Goal: Communication & Community: Participate in discussion

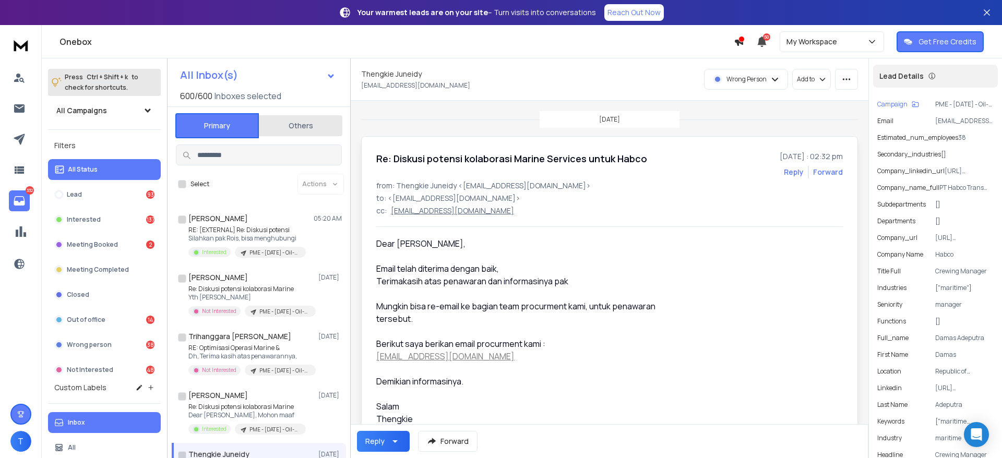
scroll to position [235, 0]
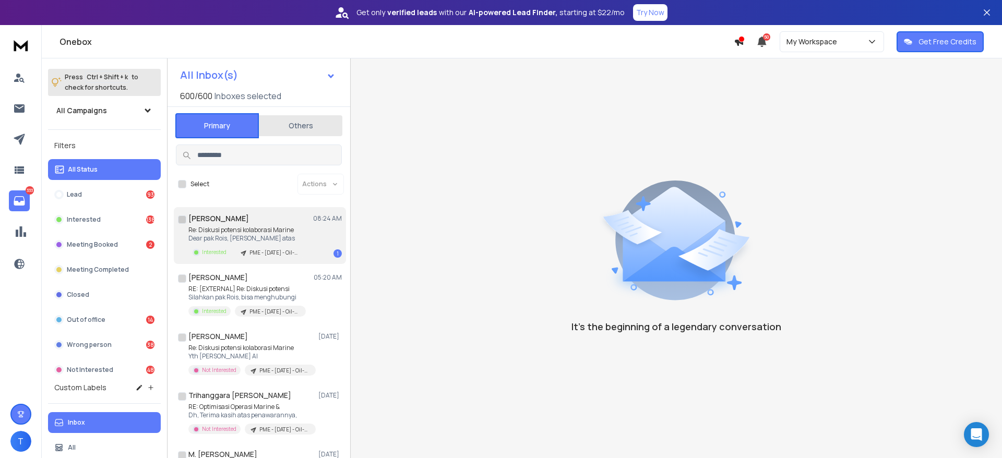
click at [245, 232] on p "Re: Diskusi potensi kolaborasi Marine" at bounding box center [246, 230] width 117 height 8
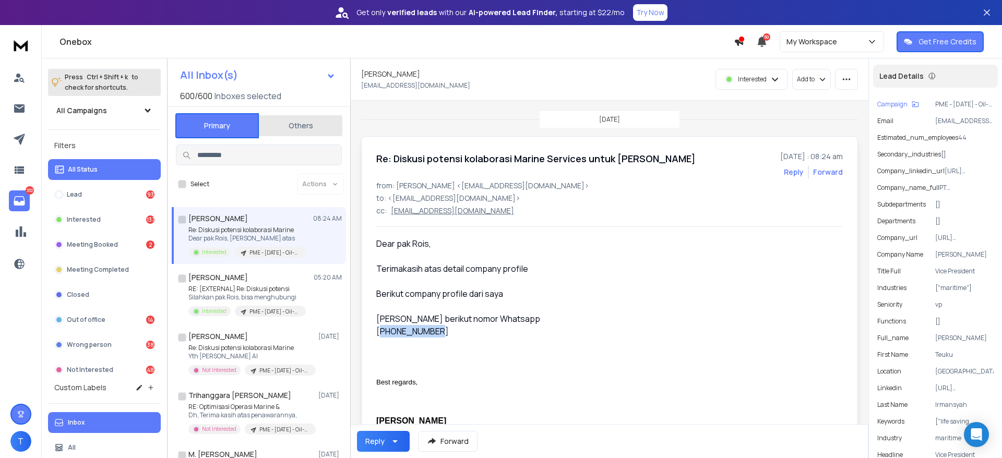
drag, startPoint x: 383, startPoint y: 332, endPoint x: 448, endPoint y: 330, distance: 65.3
click at [448, 330] on div "[PHONE_NUMBER]" at bounding box center [528, 331] width 305 height 13
copy div "62 817326585"
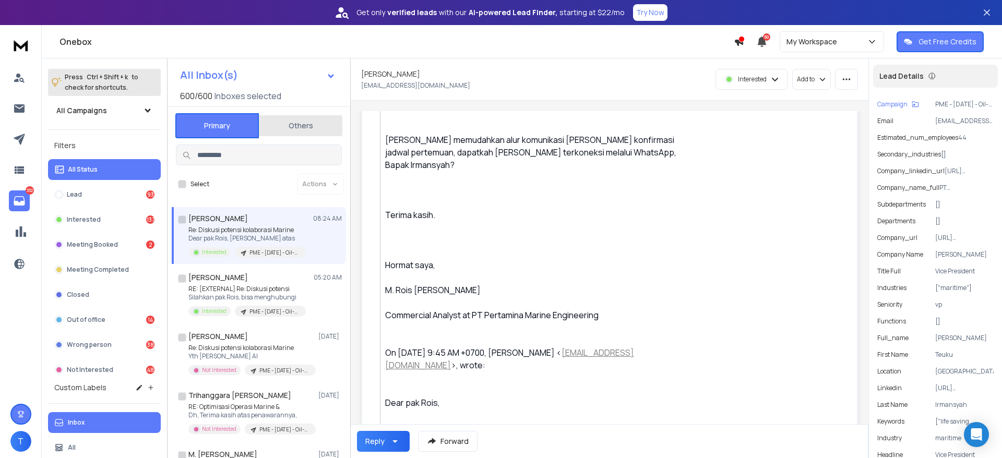
scroll to position [861, 0]
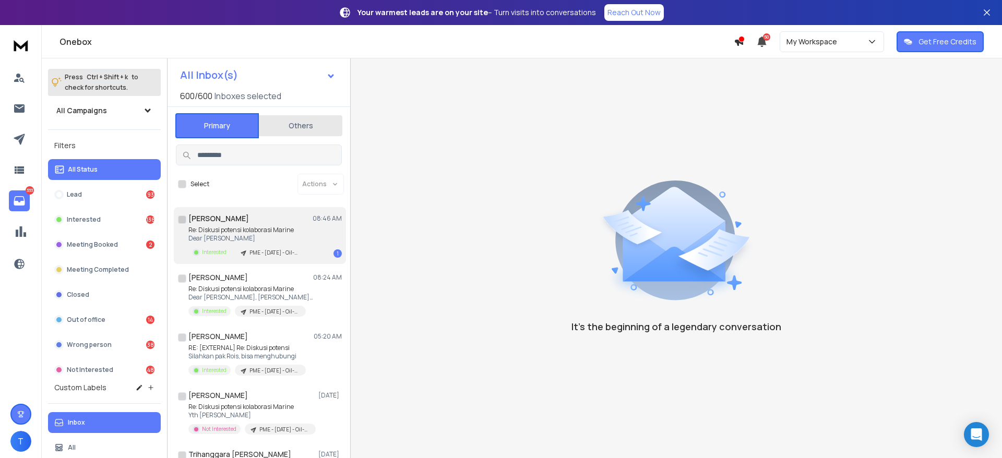
click at [276, 234] on p "Re: Diskusi potensi kolaborasi Marine" at bounding box center [246, 230] width 117 height 8
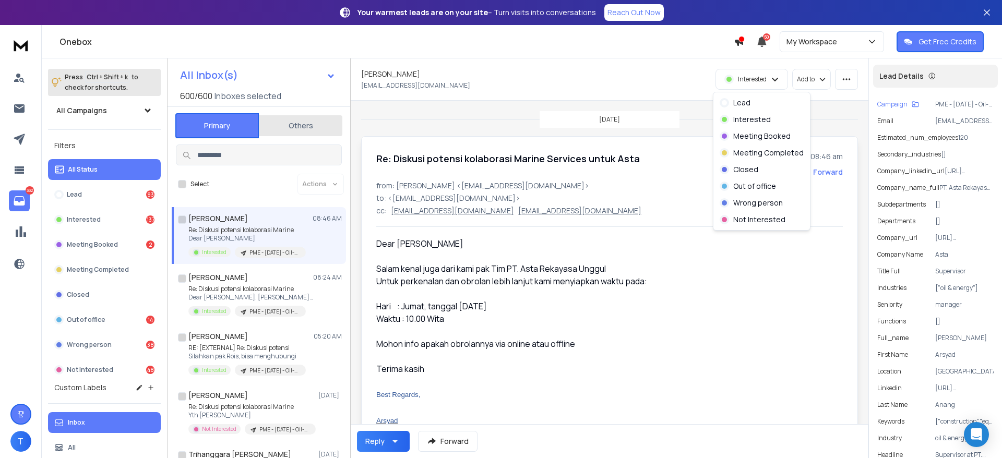
click at [759, 84] on div "Interested" at bounding box center [752, 79] width 72 height 20
drag, startPoint x: 752, startPoint y: 199, endPoint x: 762, endPoint y: 169, distance: 32.4
click at [762, 169] on div "Lead Interested Meeting Booked Meeting Completed Closed Out of office Wrong per…" at bounding box center [762, 161] width 98 height 139
